Goal: Task Accomplishment & Management: Use online tool/utility

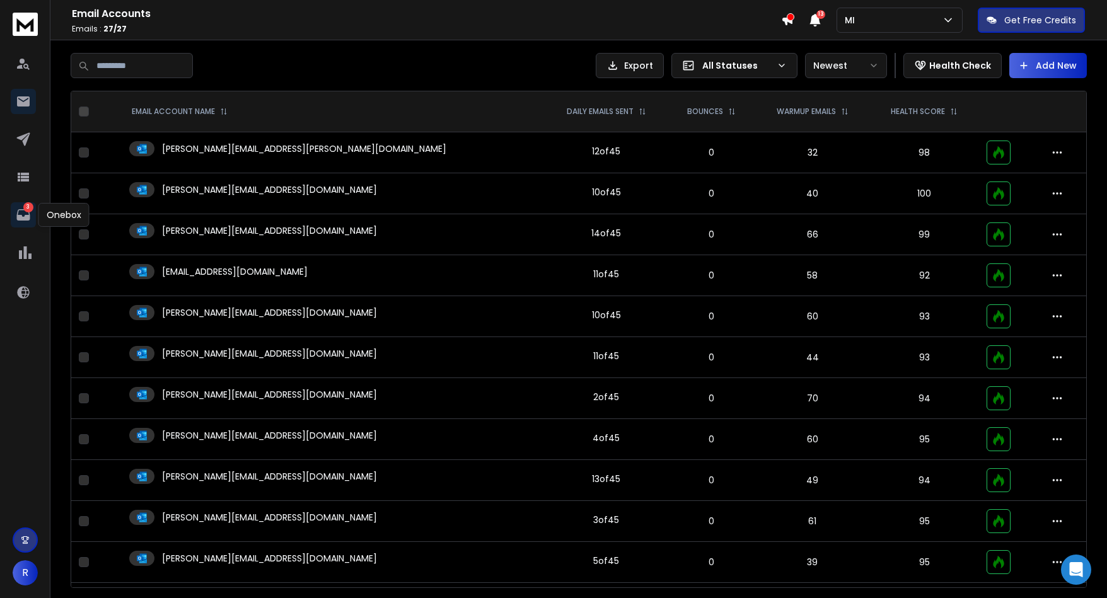
click at [26, 209] on p "3" at bounding box center [28, 207] width 10 height 10
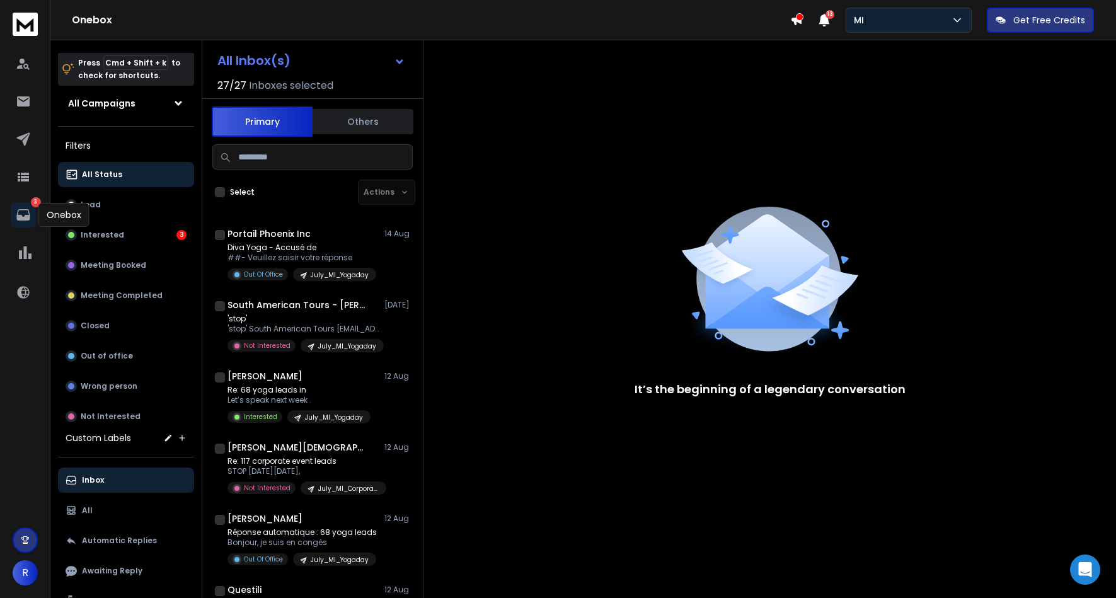
click at [936, 18] on div "MI" at bounding box center [909, 20] width 110 height 13
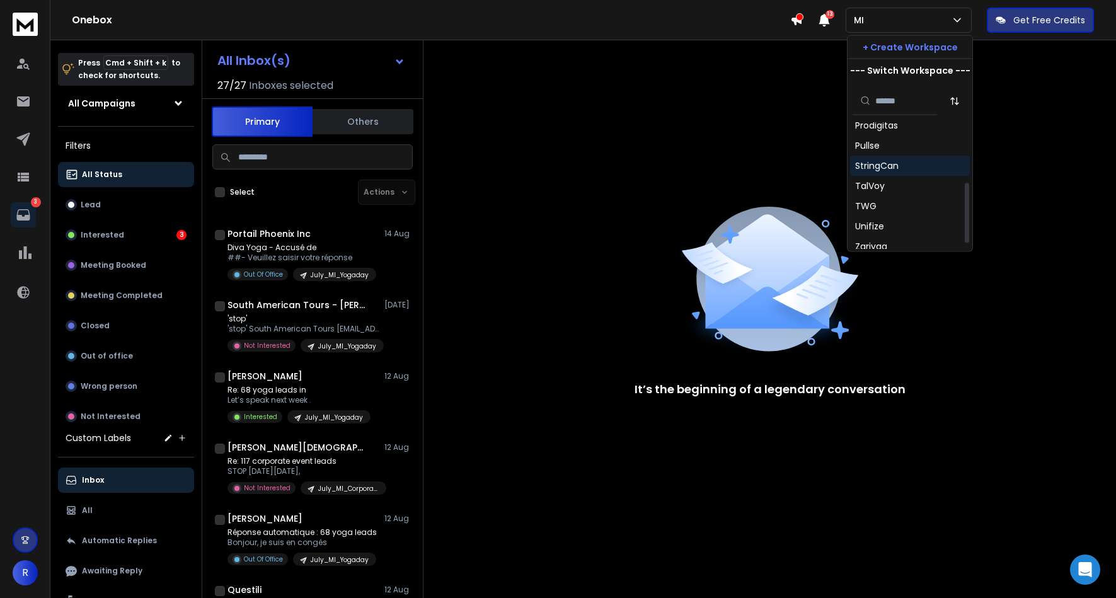
scroll to position [96, 0]
click at [891, 161] on div "Prodigitas" at bounding box center [876, 157] width 43 height 13
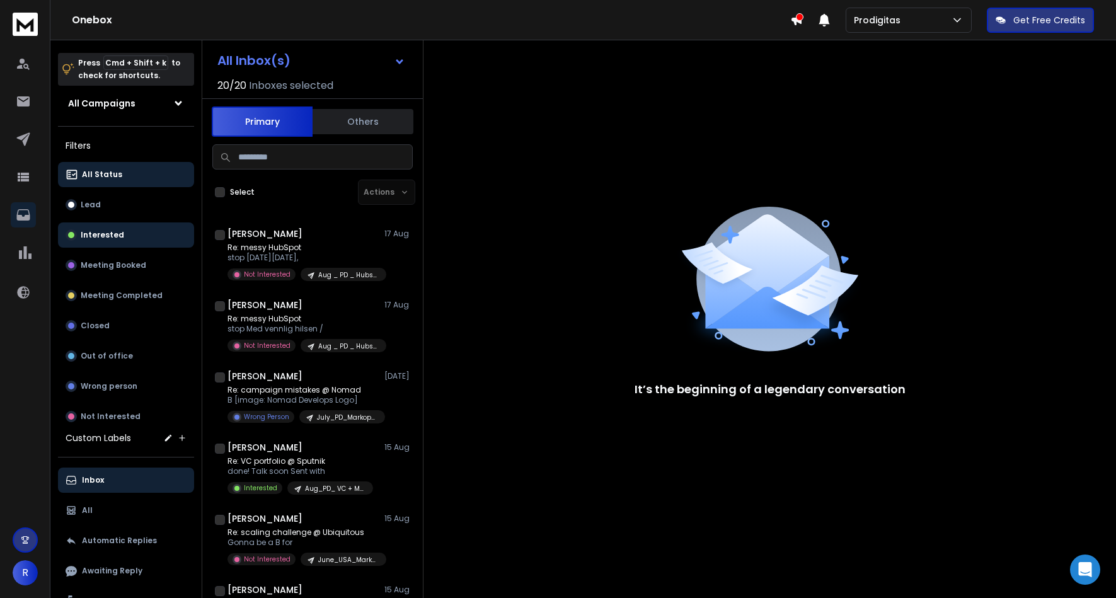
click at [132, 236] on button "Interested" at bounding box center [126, 235] width 136 height 25
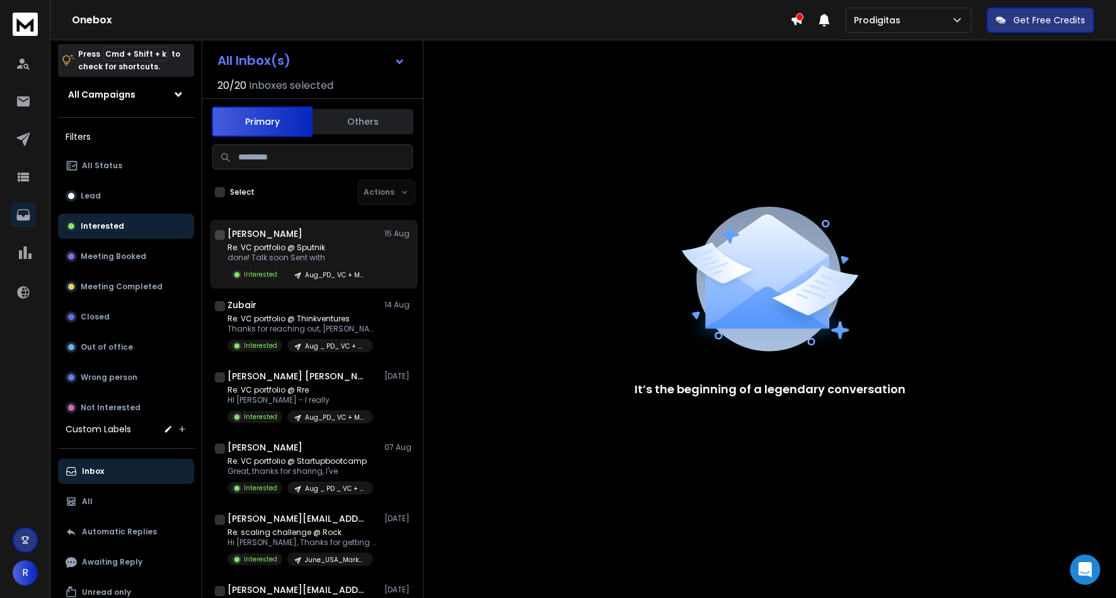
click at [306, 230] on div "Masha Krainov 15 Aug" at bounding box center [320, 234] width 185 height 13
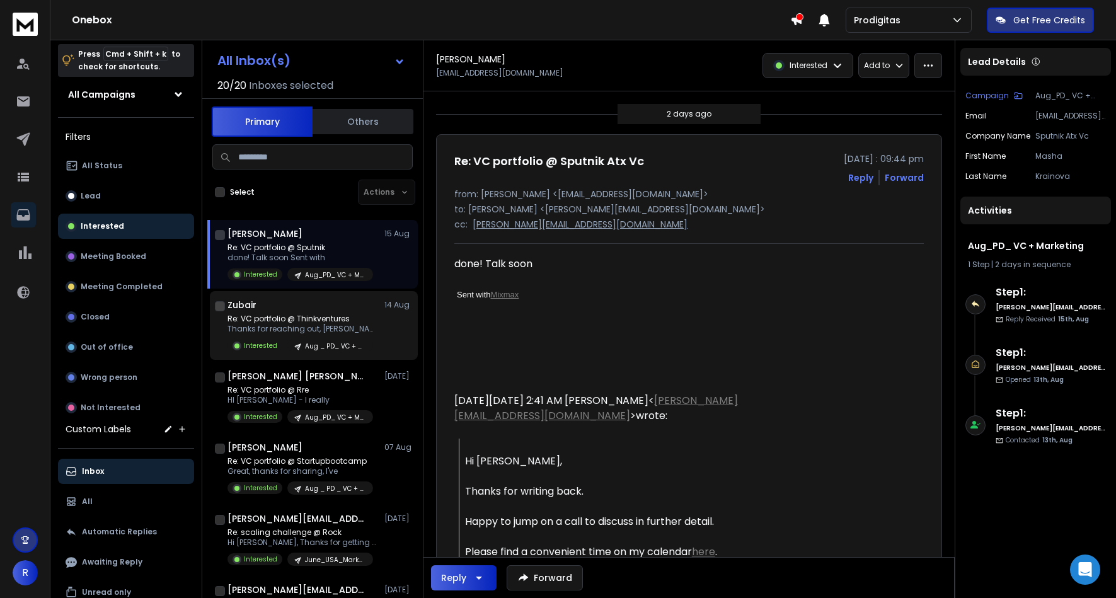
click at [277, 301] on div "Zubair 14 Aug" at bounding box center [320, 305] width 185 height 13
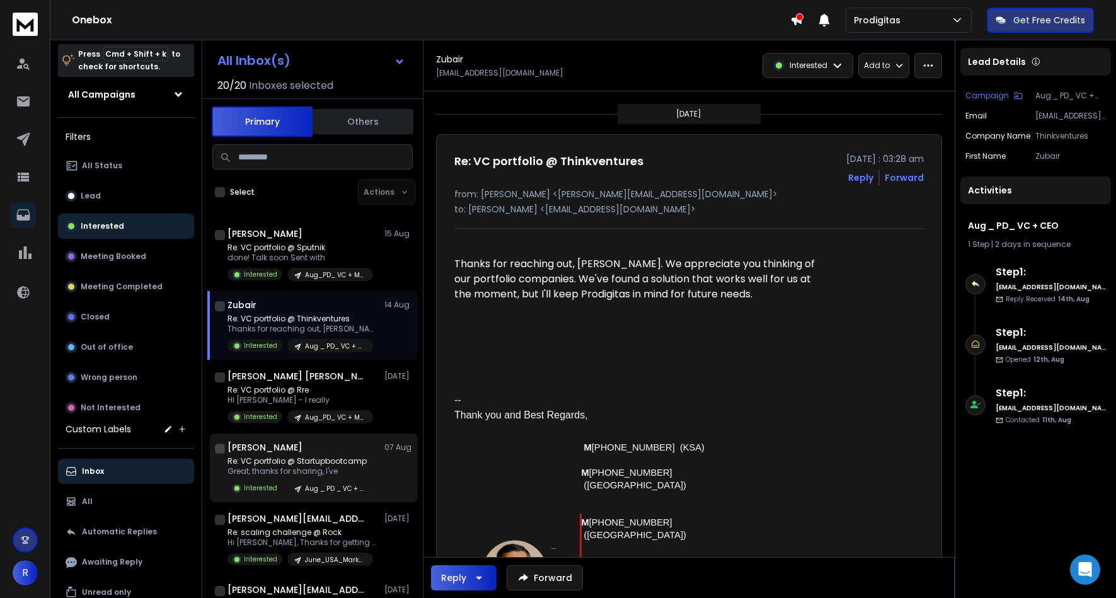
click at [331, 445] on div "Zoe Heed 07 Aug" at bounding box center [320, 447] width 185 height 13
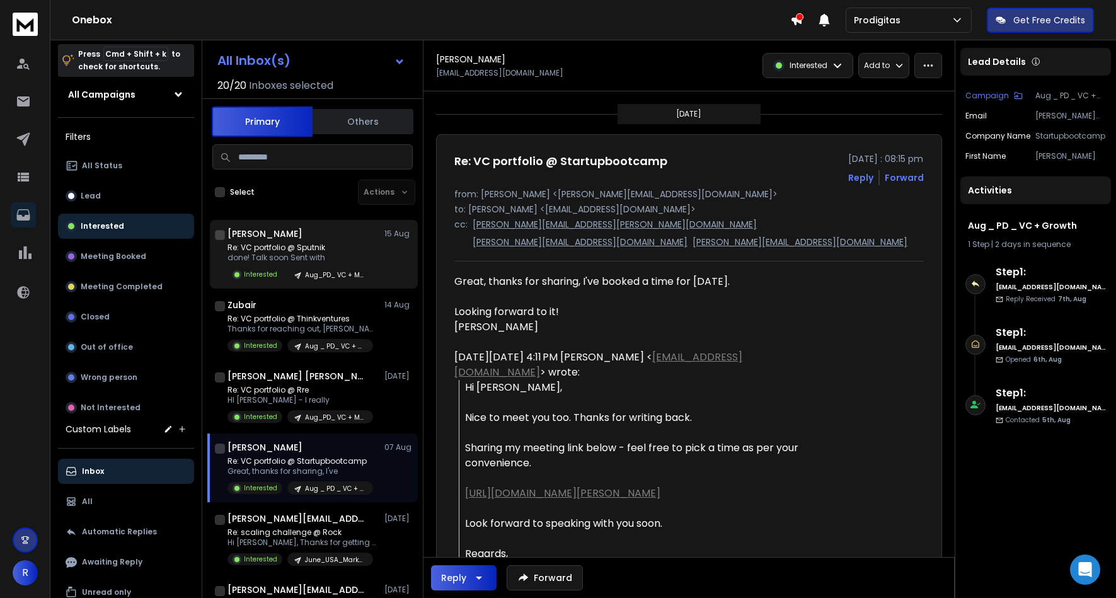
click at [331, 249] on p "Re: VC portfolio @ Sputnik" at bounding box center [301, 248] width 146 height 10
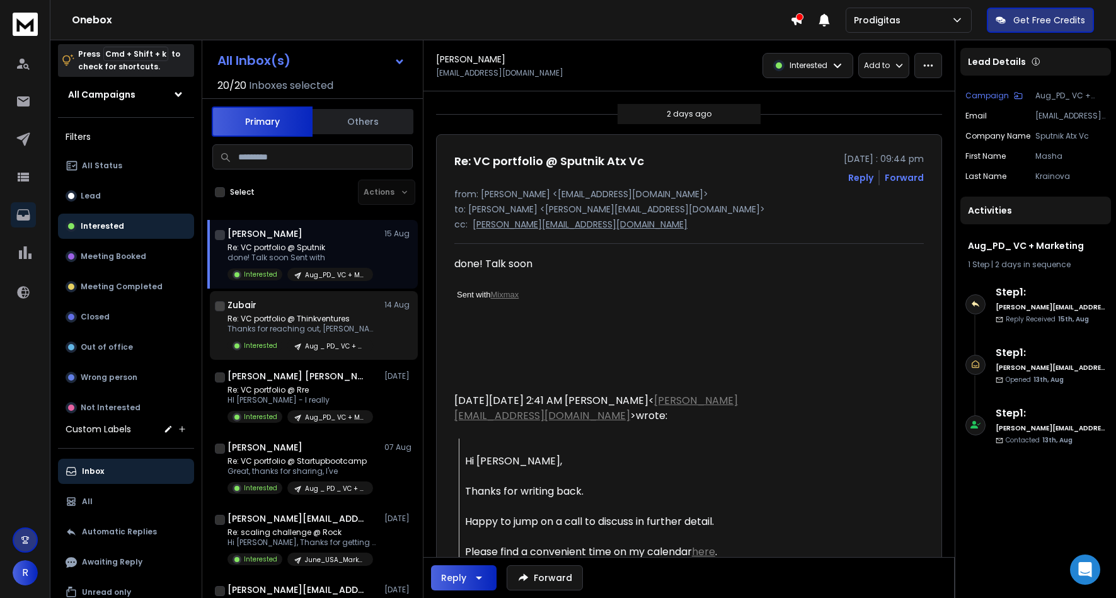
click at [284, 313] on div "Zubair 14 Aug Re: VC portfolio @ Thinkventures Thanks for reaching out, Kaustub…" at bounding box center [320, 326] width 185 height 54
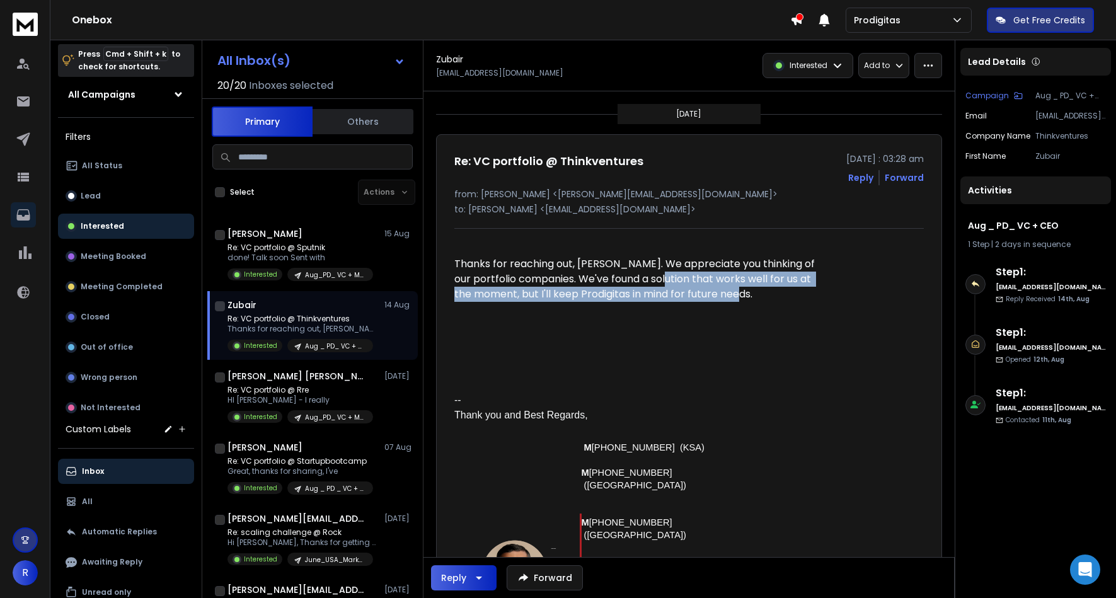
drag, startPoint x: 746, startPoint y: 294, endPoint x: 670, endPoint y: 277, distance: 78.2
click at [670, 277] on div "Thanks for reaching out, Kaustubh. We appreciate you thinking of our portfolio …" at bounding box center [639, 279] width 368 height 45
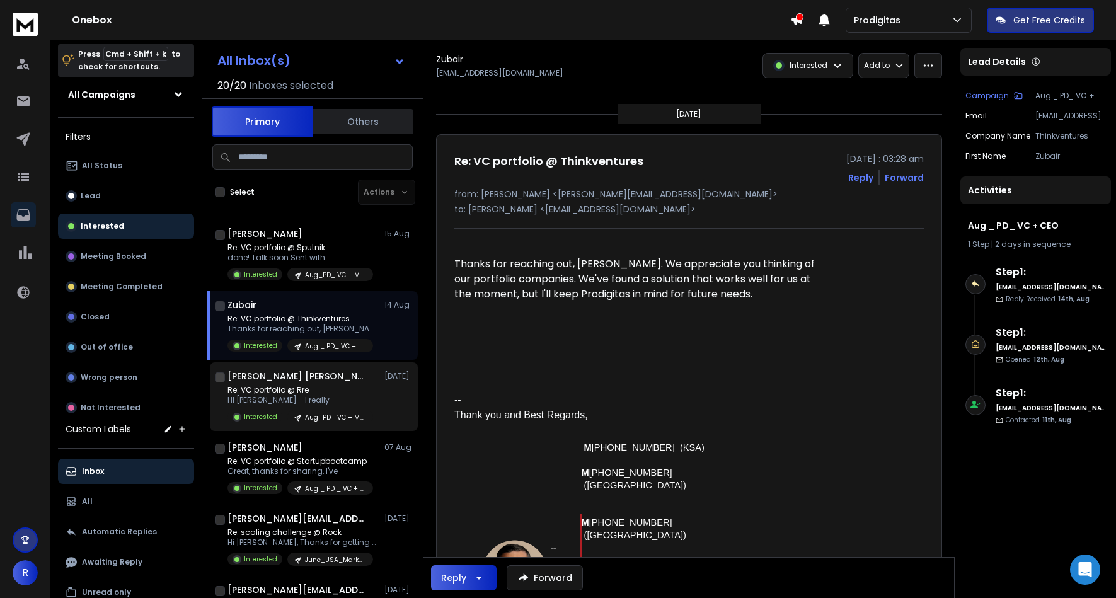
drag, startPoint x: 670, startPoint y: 277, endPoint x: 343, endPoint y: 369, distance: 340.1
click at [669, 277] on div "Thanks for reaching out, Kaustubh. We appreciate you thinking of our portfolio …" at bounding box center [639, 279] width 368 height 45
click at [306, 383] on div "McKenna Paulson 13 Aug Re: VC portfolio @ Rre HI Kaustubh - I really Interested…" at bounding box center [320, 397] width 185 height 54
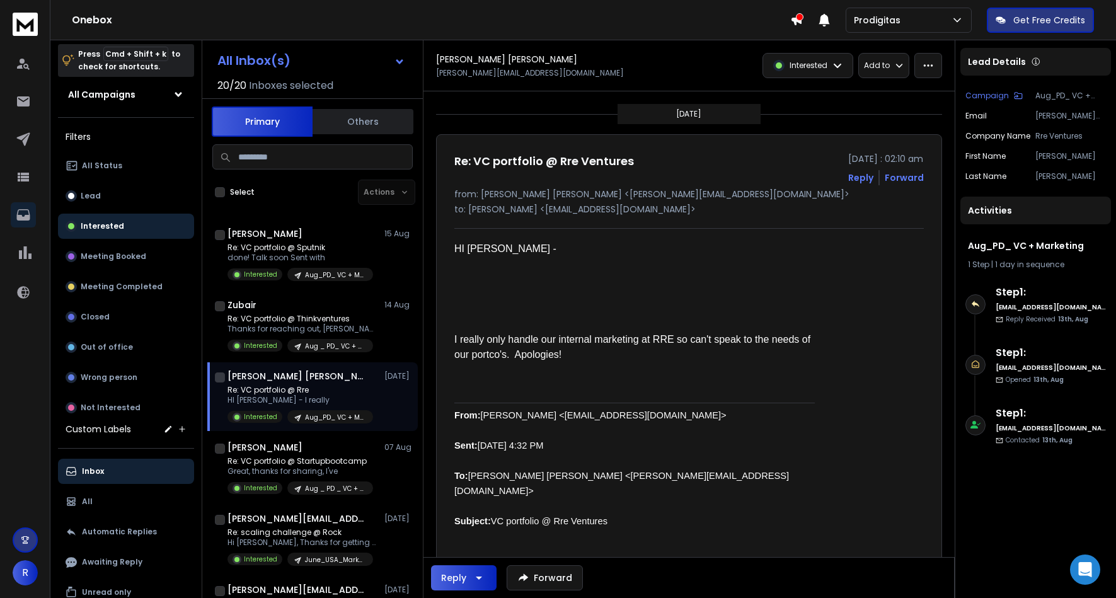
drag, startPoint x: 647, startPoint y: 388, endPoint x: 645, endPoint y: 356, distance: 31.6
click at [645, 356] on div "I really only handle our internal marketing at RRE so can't speak to the needs …" at bounding box center [639, 347] width 368 height 30
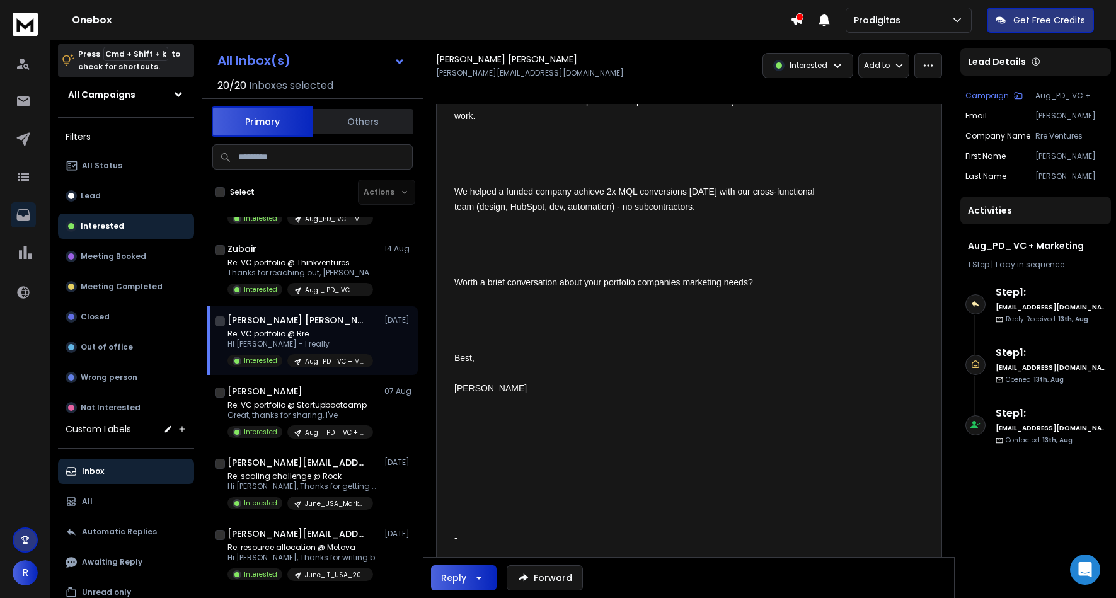
scroll to position [158, 0]
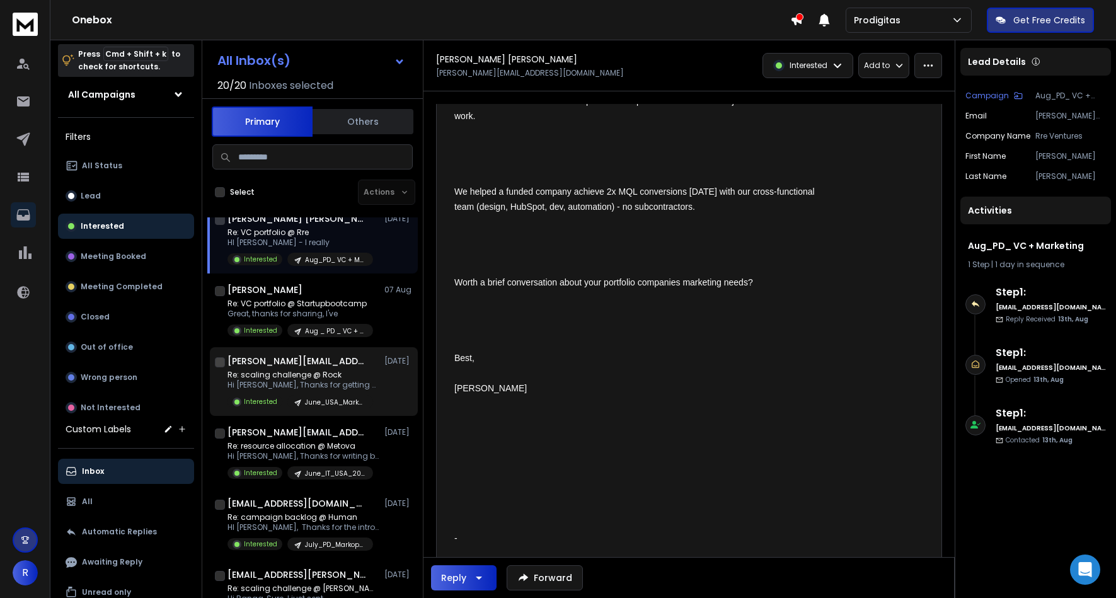
click at [332, 383] on p "Hi Tom, Thanks for getting back. You’re" at bounding box center [303, 385] width 151 height 10
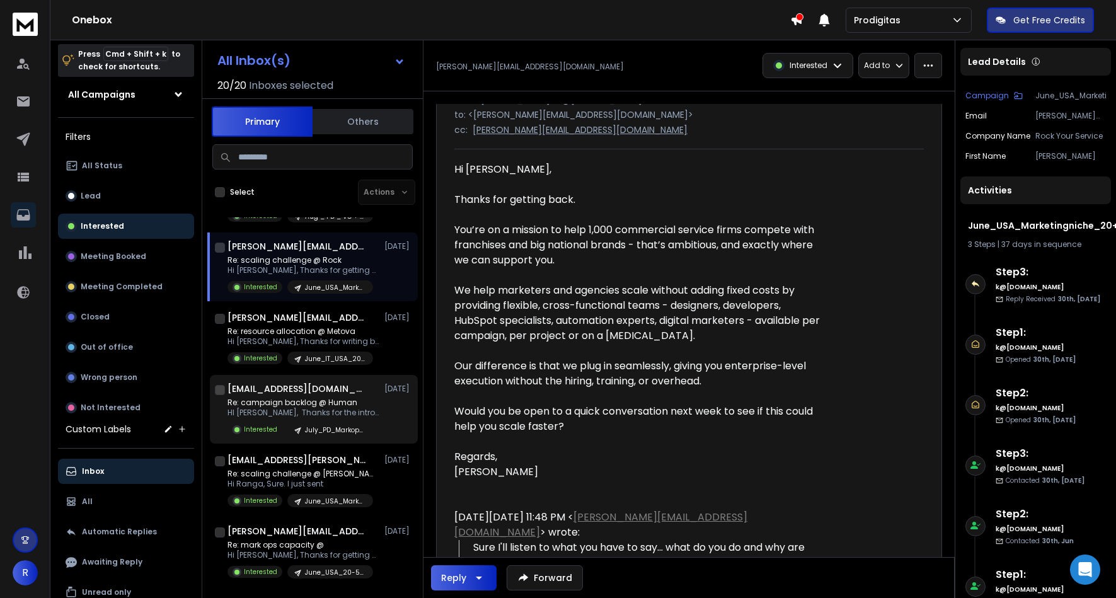
scroll to position [281, 0]
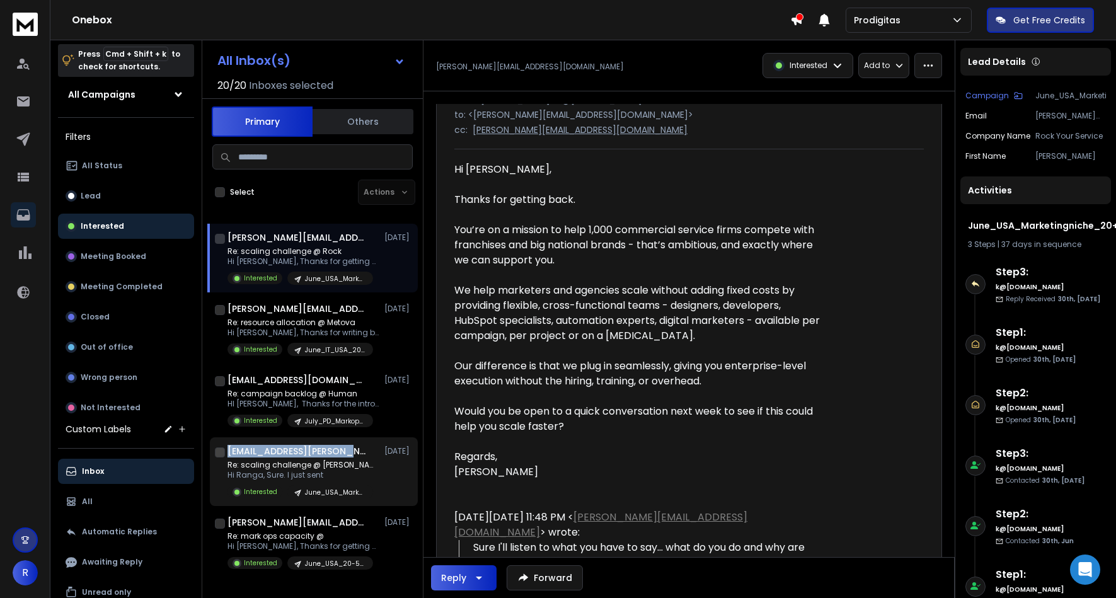
click at [347, 445] on h1 "ranga.somanathan@billups.com" at bounding box center [297, 451] width 139 height 13
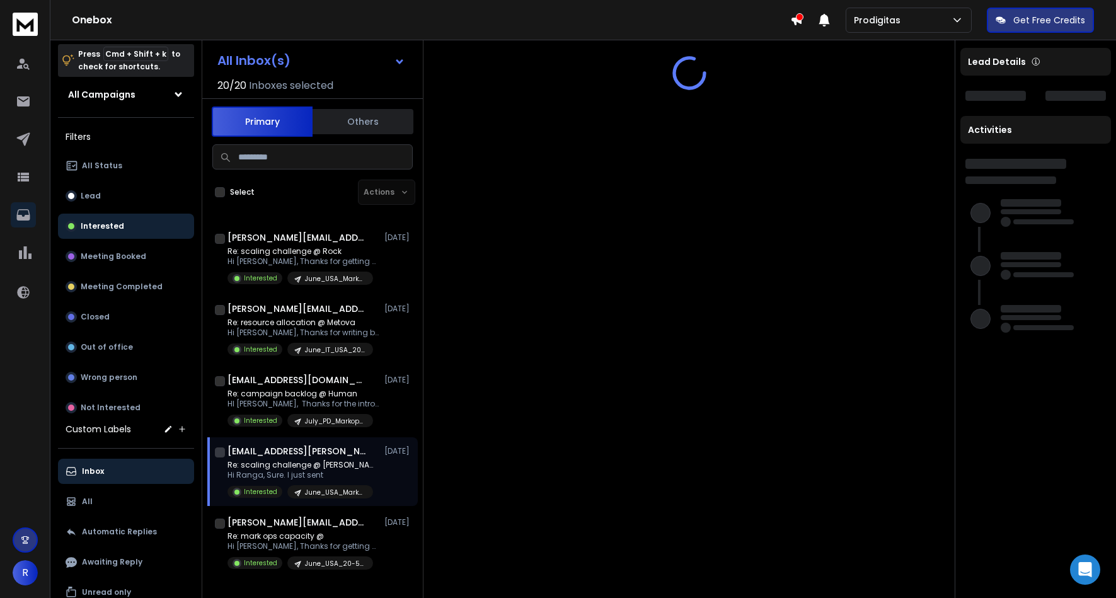
click at [596, 487] on div at bounding box center [689, 339] width 531 height 598
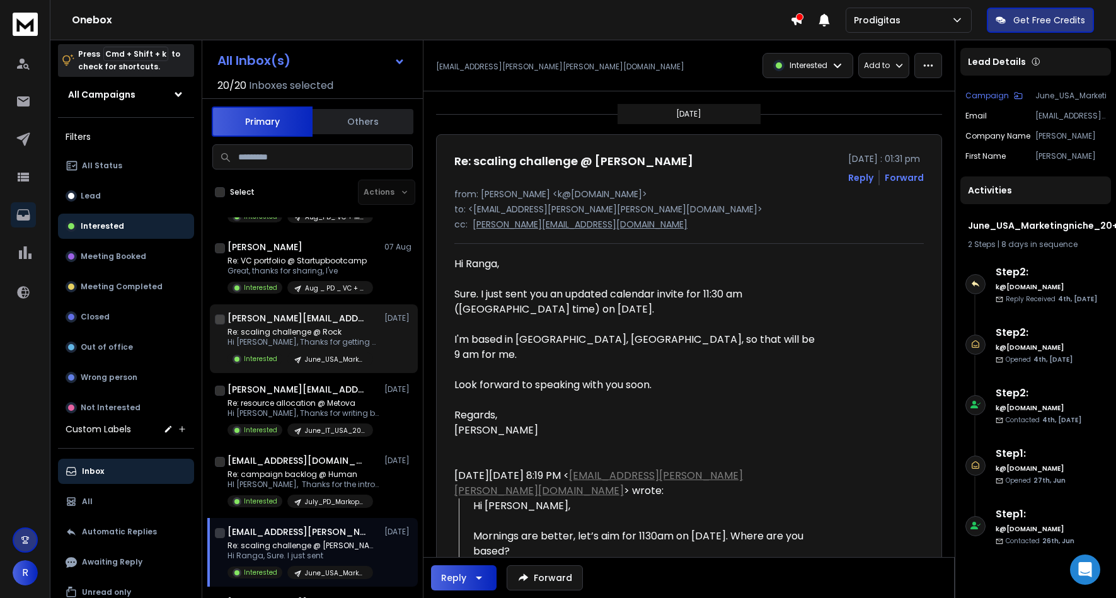
scroll to position [199, 0]
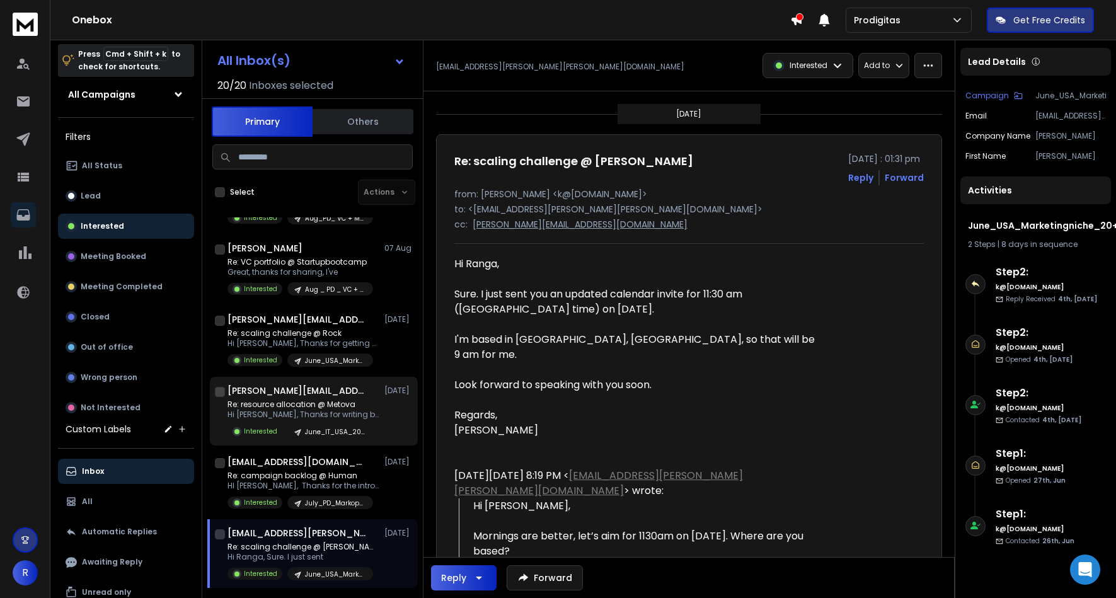
click at [360, 400] on p "Re: resource allocation @ Metova" at bounding box center [303, 405] width 151 height 10
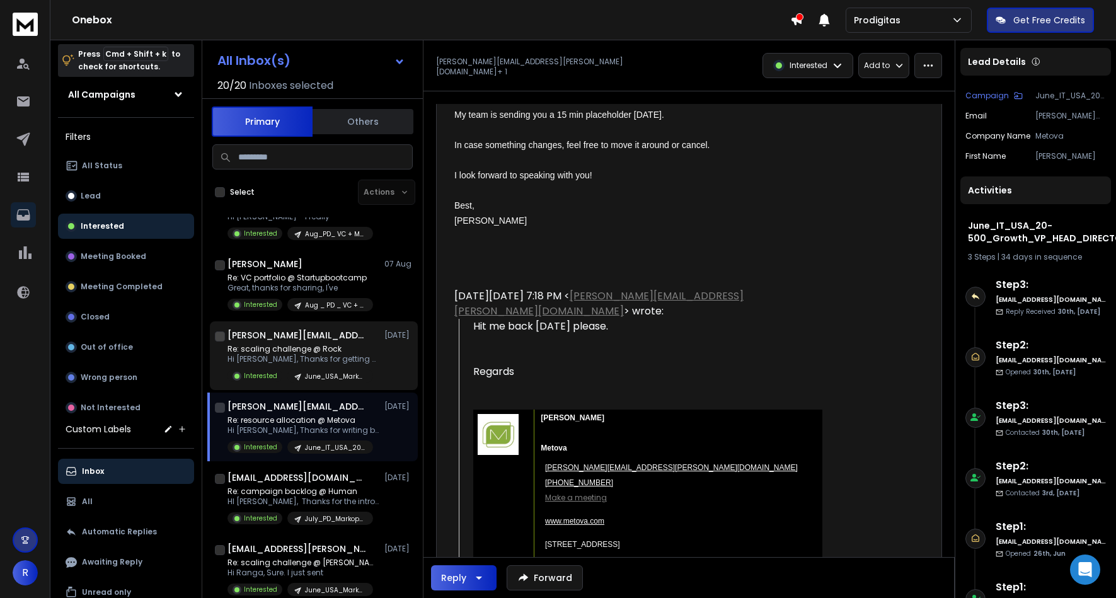
scroll to position [176, 0]
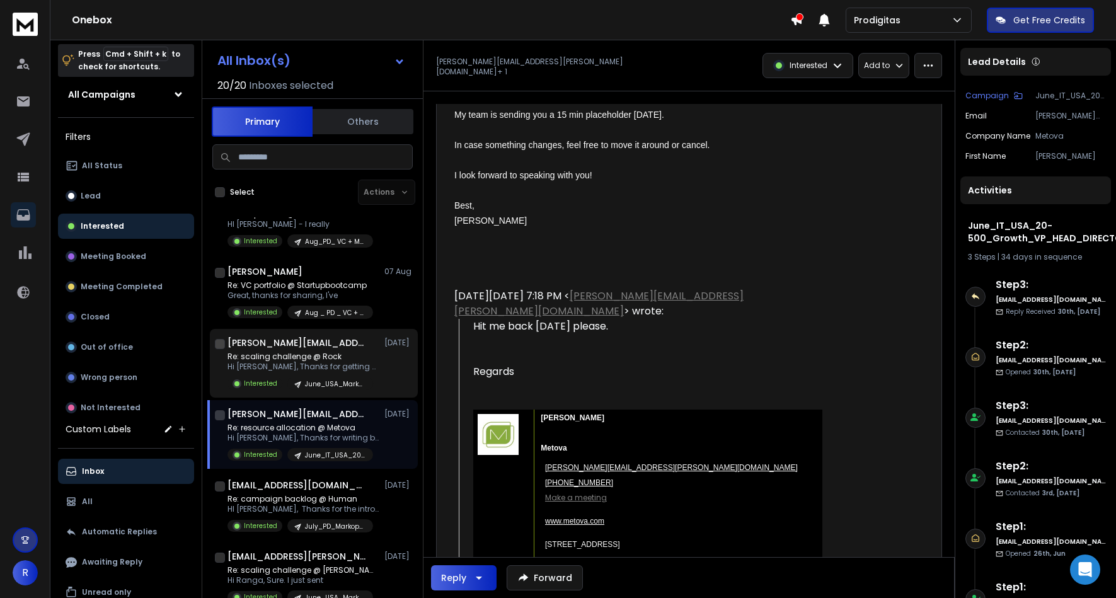
click at [368, 352] on p "Re: scaling challenge @ Rock" at bounding box center [303, 357] width 151 height 10
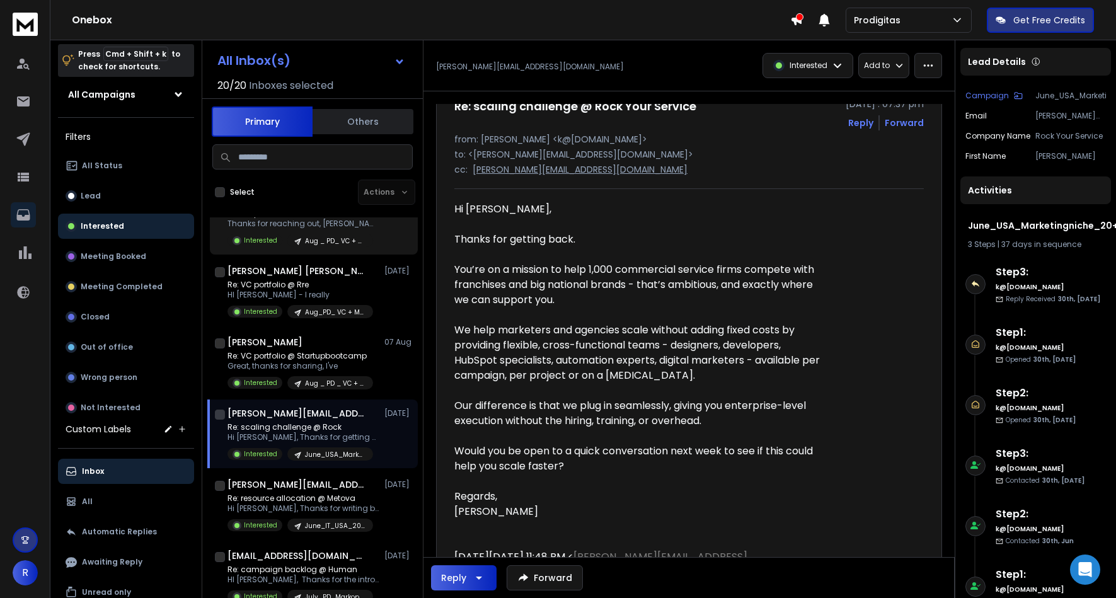
scroll to position [0, 0]
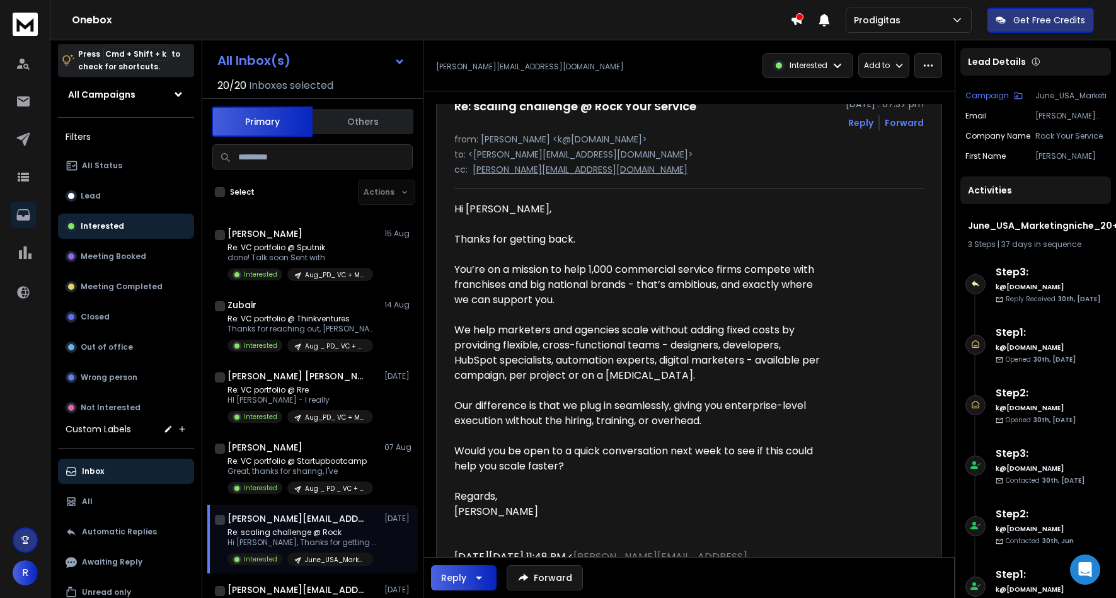
click at [356, 138] on div "Primary Others Select Actions Masha Krainov 15 Aug Re: VC portfolio @ Sputnik d…" at bounding box center [312, 384] width 221 height 551
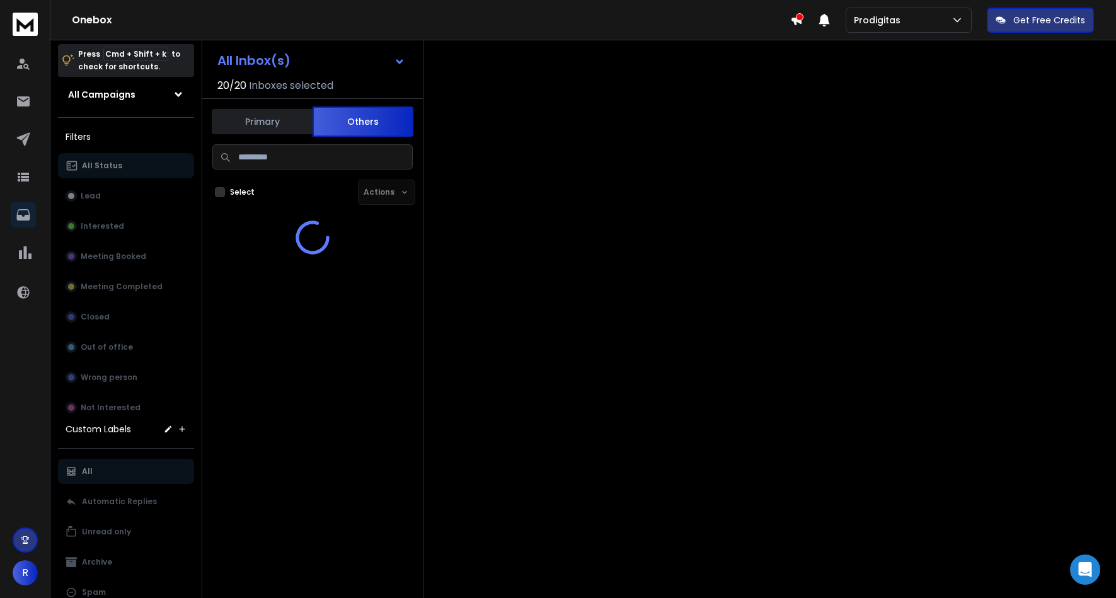
click at [361, 127] on button "Others" at bounding box center [363, 122] width 101 height 30
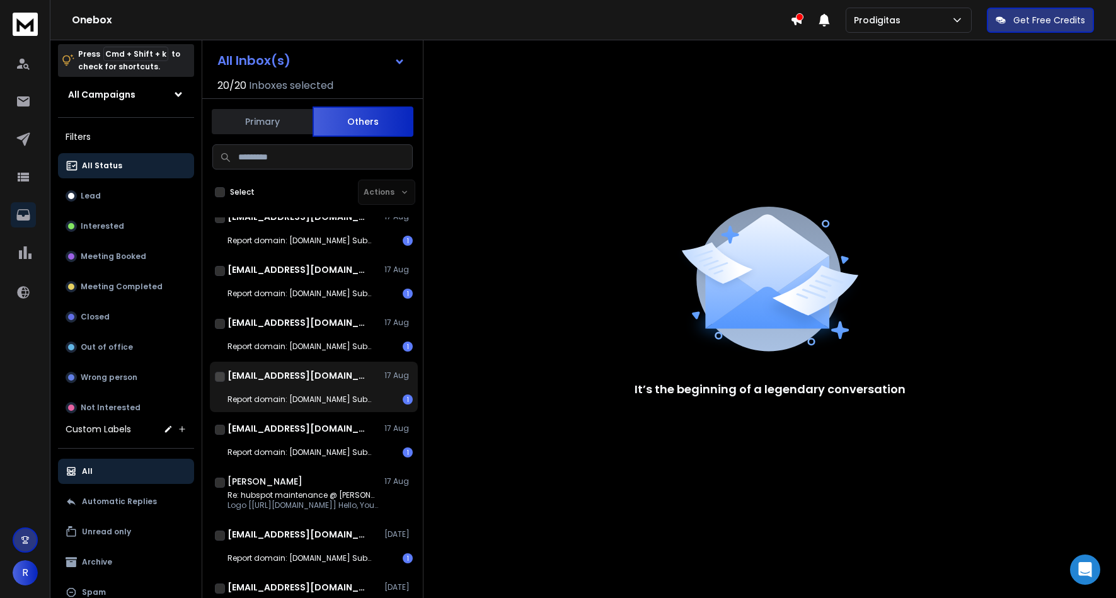
scroll to position [243, 0]
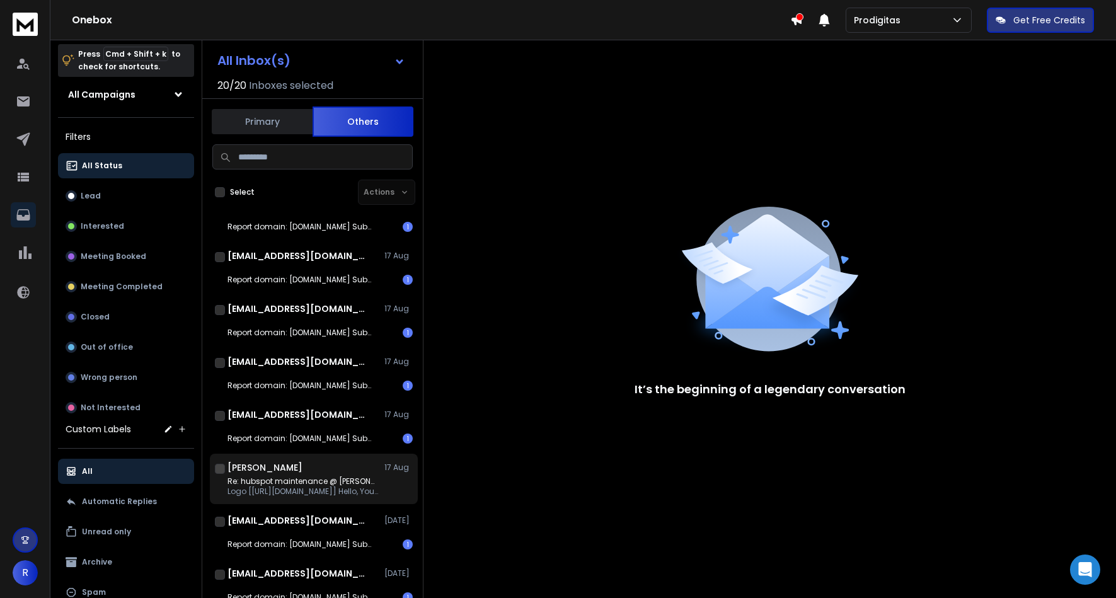
click at [343, 461] on div "François ORIEROU 17 Aug" at bounding box center [320, 467] width 185 height 13
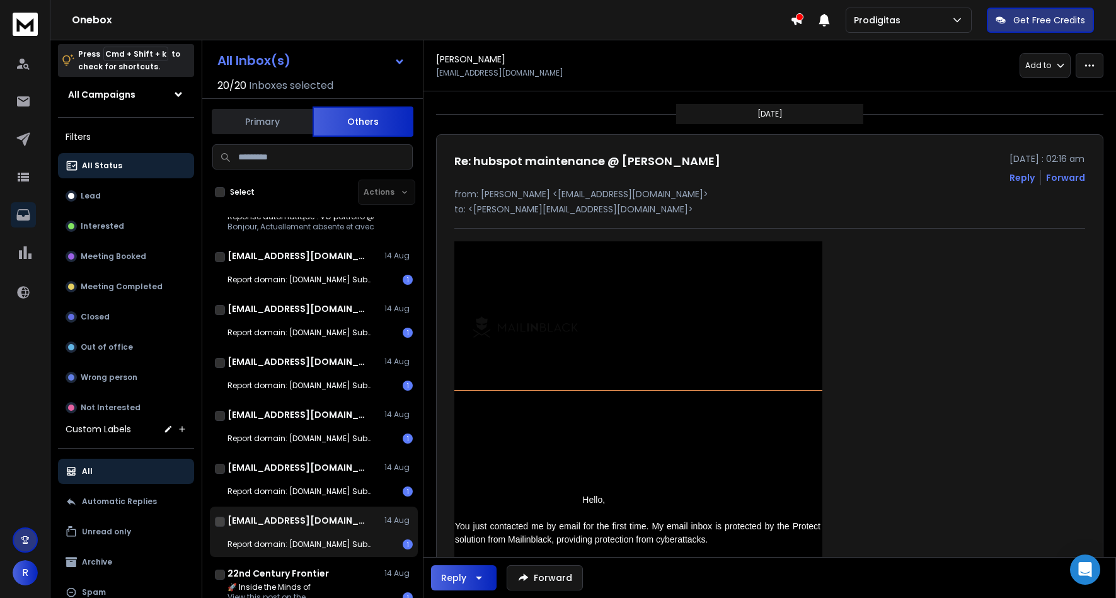
scroll to position [1719, 0]
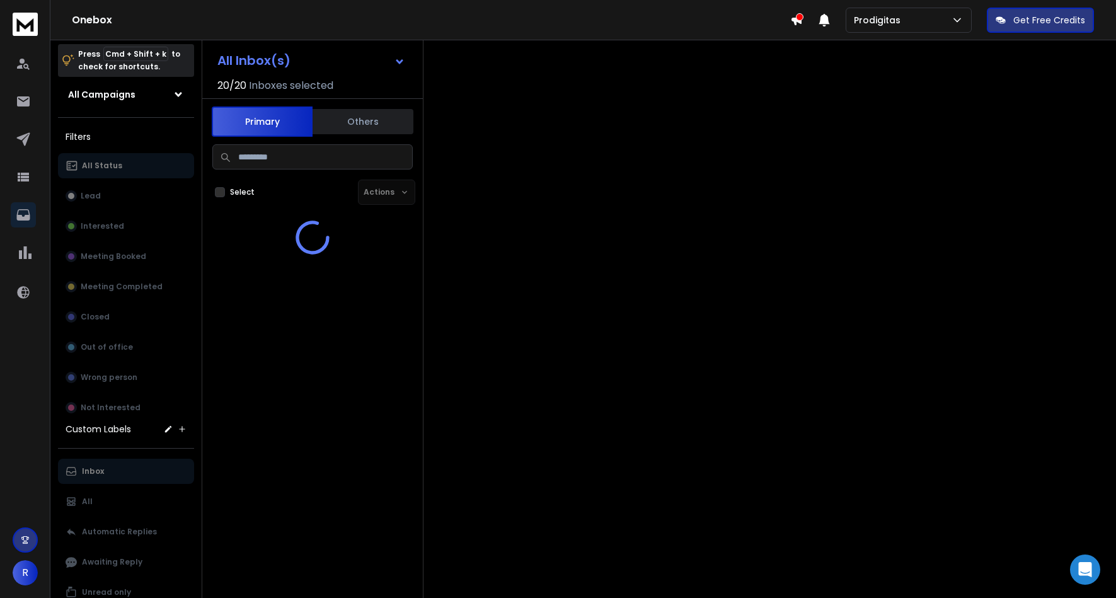
click at [253, 129] on button "Primary" at bounding box center [262, 122] width 101 height 30
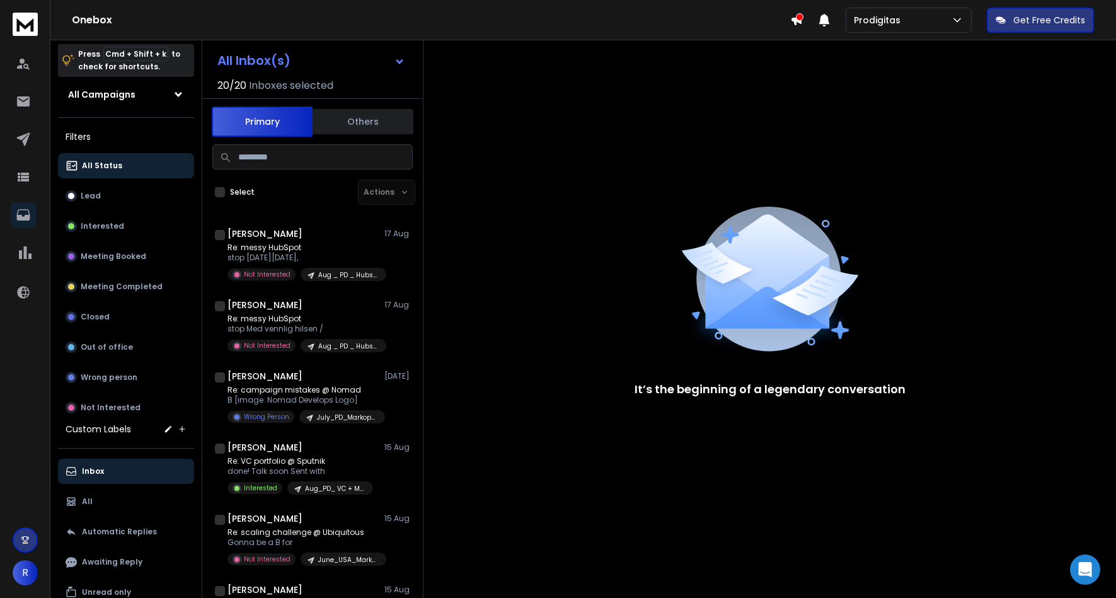
click at [389, 137] on div "Primary Others Select Actions Anatolii Pazhyn 17 Aug Re: messy HubSpot stop On …" at bounding box center [312, 384] width 221 height 551
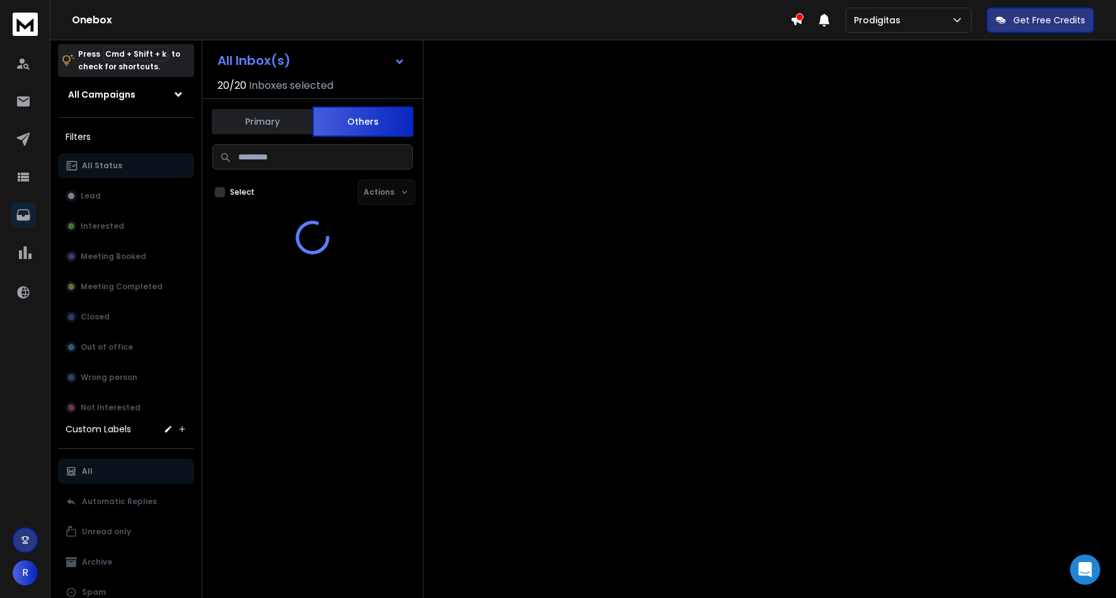
click at [389, 120] on button "Others" at bounding box center [363, 122] width 101 height 30
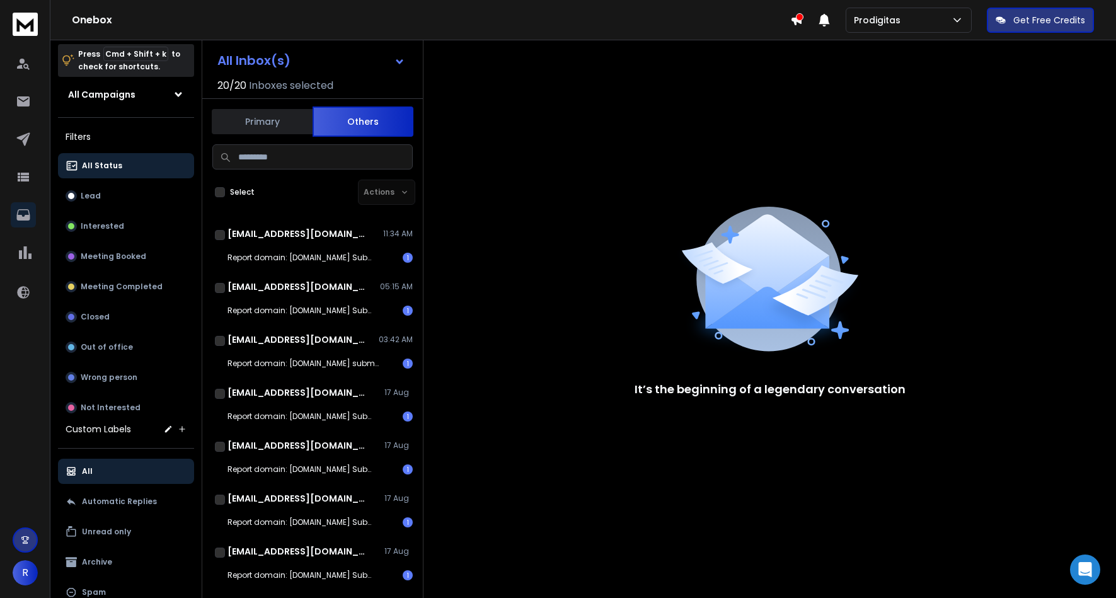
click at [270, 122] on button "Primary" at bounding box center [262, 122] width 101 height 28
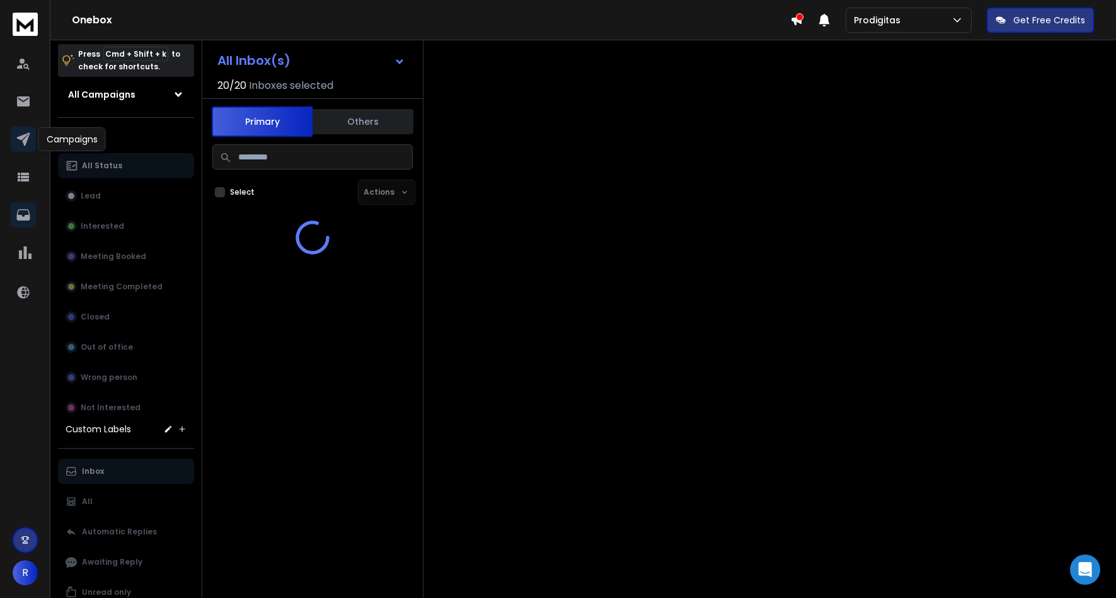
click at [20, 142] on icon at bounding box center [23, 139] width 15 height 15
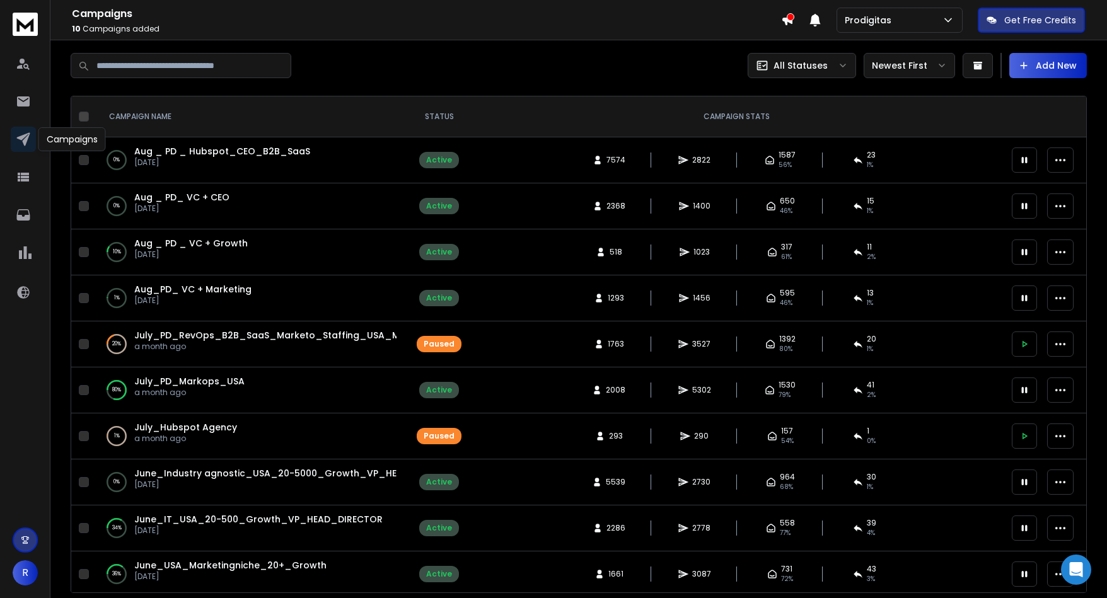
click at [227, 151] on span "Aug _ PD _ Hubspot_CEO_B2B_SaaS" at bounding box center [222, 151] width 176 height 13
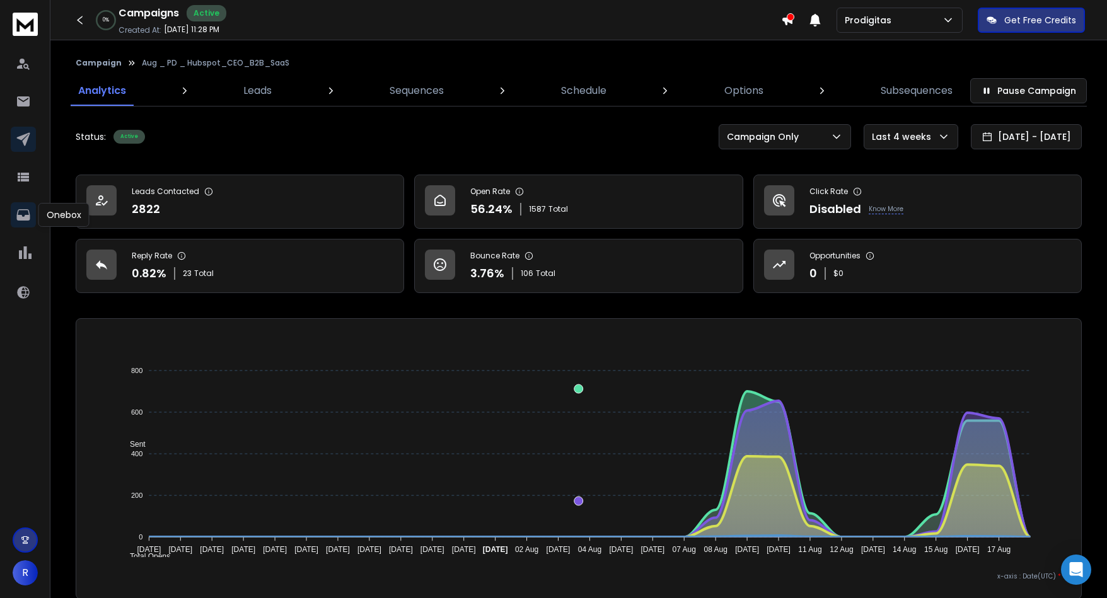
click at [27, 213] on icon at bounding box center [23, 214] width 15 height 15
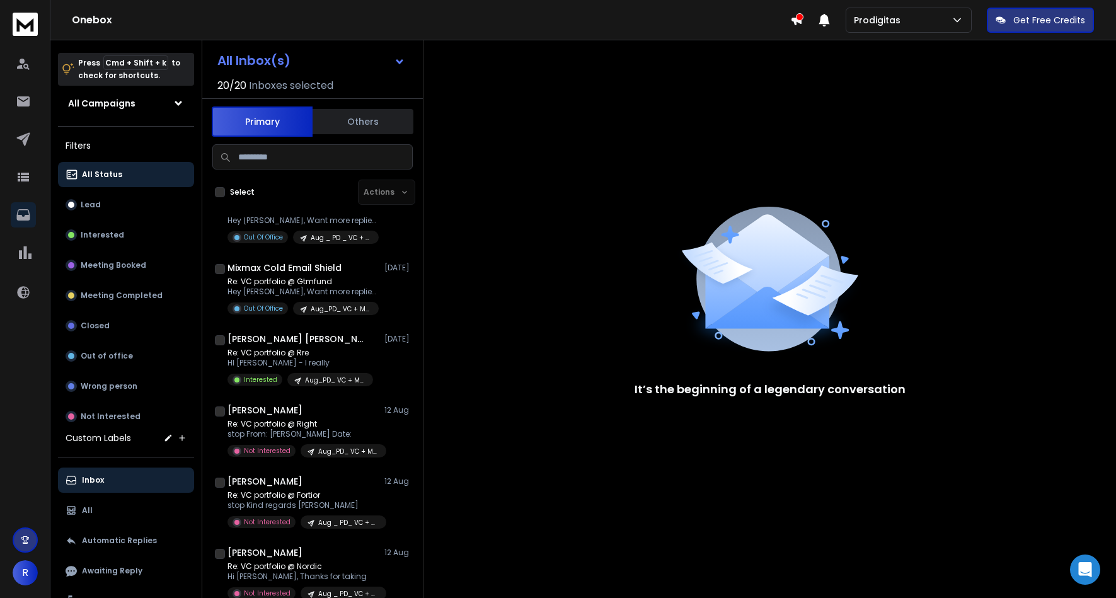
scroll to position [1093, 0]
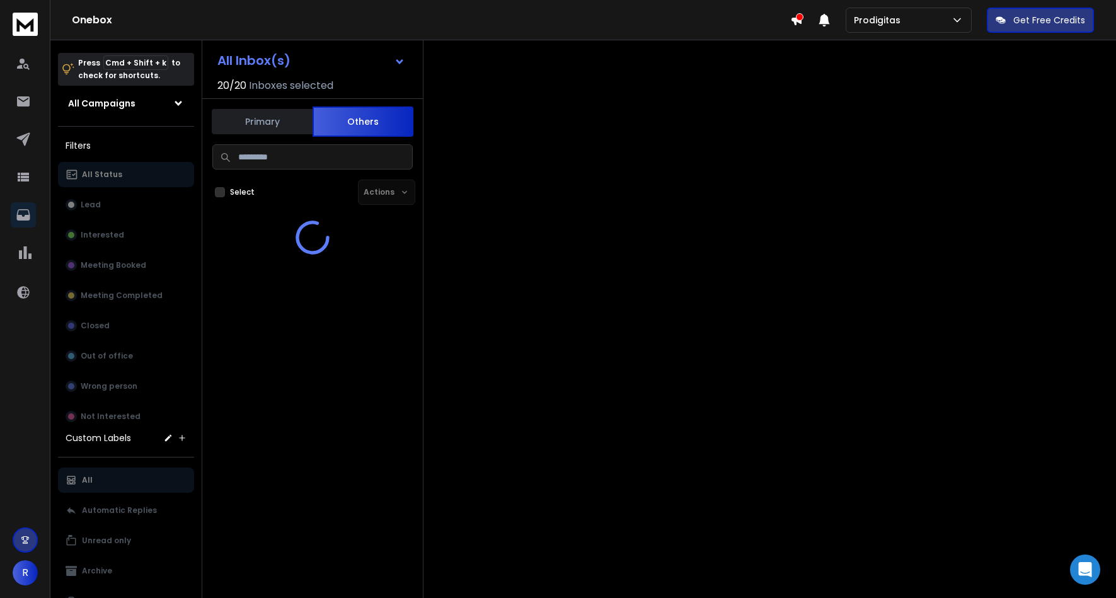
click at [380, 127] on button "Others" at bounding box center [363, 122] width 101 height 30
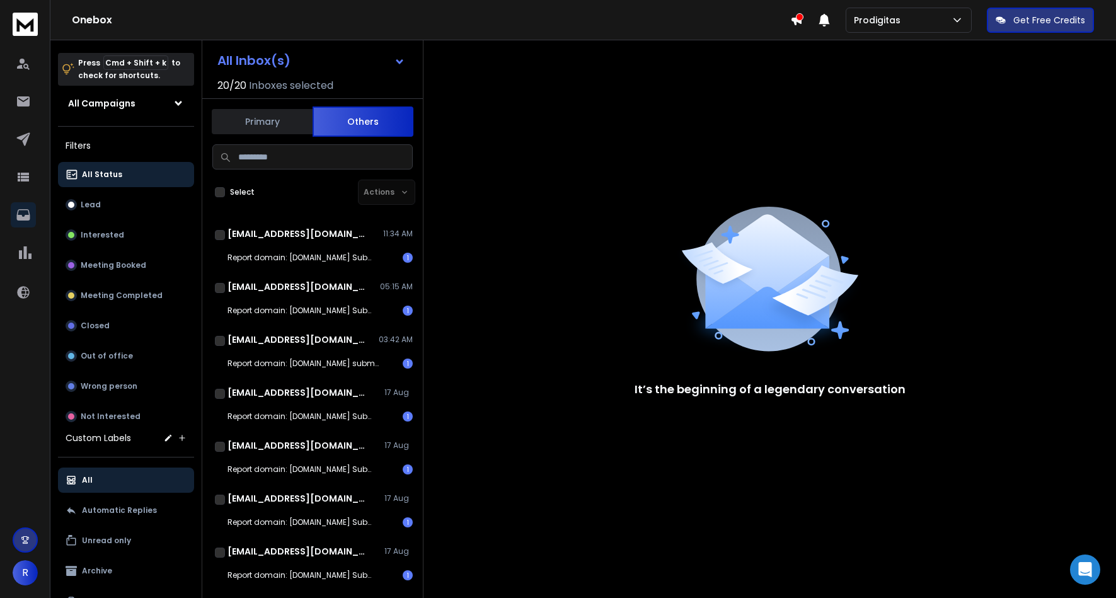
click at [279, 168] on input at bounding box center [312, 156] width 200 height 25
